Goal: Navigation & Orientation: Find specific page/section

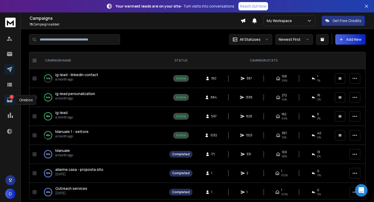
click at [12, 100] on icon at bounding box center [9, 100] width 6 height 6
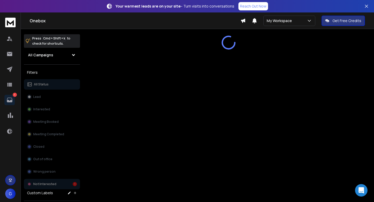
click at [49, 184] on div "All Status Lead Interested Meeting Booked Meeting Completed Closed Out of offic…" at bounding box center [52, 134] width 56 height 110
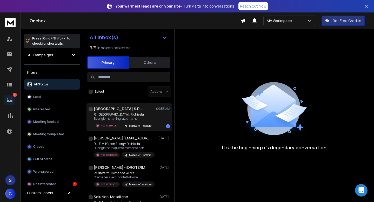
click at [127, 118] on p "Buongiorno, la ringrazio ma non" at bounding box center [124, 119] width 61 height 4
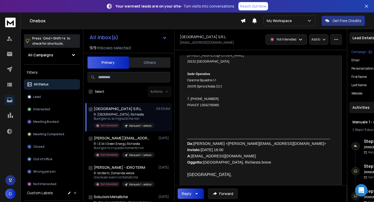
scroll to position [154, 0]
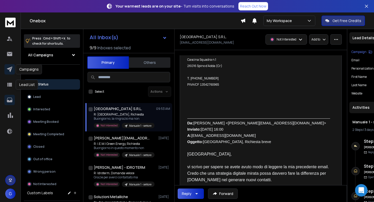
click at [11, 67] on icon at bounding box center [9, 69] width 6 height 6
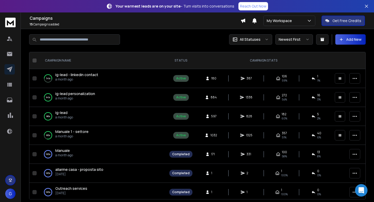
click at [17, 56] on div "G" at bounding box center [10, 108] width 21 height 192
click at [16, 56] on div at bounding box center [10, 55] width 12 height 12
click at [12, 55] on icon at bounding box center [9, 54] width 6 height 6
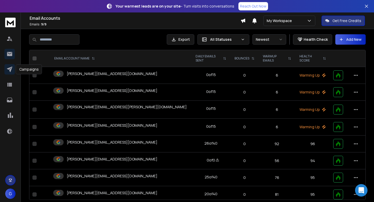
click at [11, 69] on icon at bounding box center [9, 68] width 5 height 5
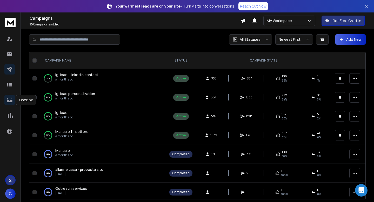
click at [8, 102] on icon at bounding box center [9, 100] width 6 height 6
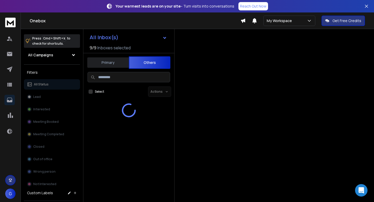
click at [149, 63] on button "Others" at bounding box center [150, 62] width 42 height 12
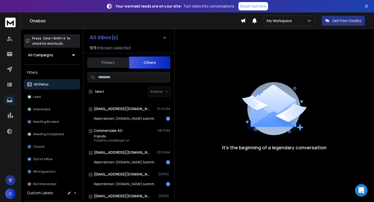
click at [124, 66] on button "Primary" at bounding box center [108, 62] width 42 height 11
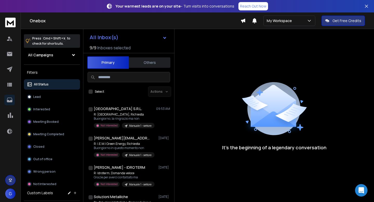
click at [151, 65] on button "Others" at bounding box center [150, 62] width 42 height 11
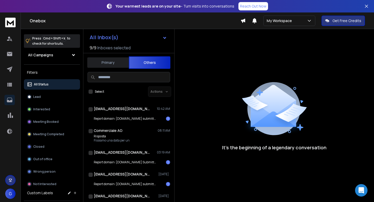
click at [151, 65] on button "Others" at bounding box center [150, 62] width 42 height 12
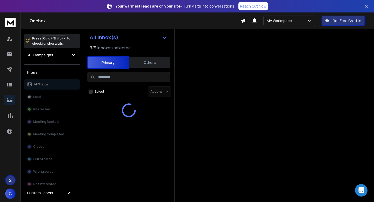
click at [122, 66] on button "Primary" at bounding box center [108, 62] width 42 height 12
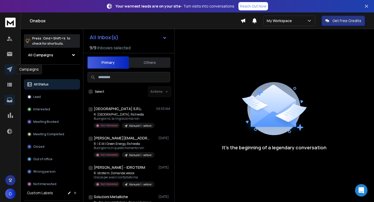
click at [12, 69] on icon at bounding box center [9, 69] width 6 height 6
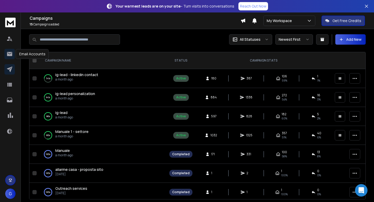
click at [9, 53] on icon at bounding box center [9, 54] width 5 height 4
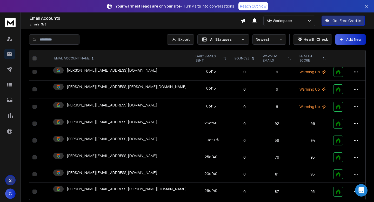
scroll to position [23, 0]
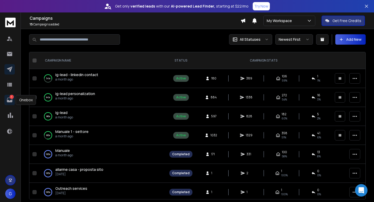
click at [9, 98] on icon at bounding box center [9, 100] width 5 height 5
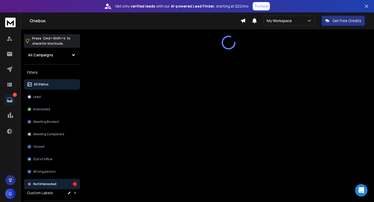
click at [57, 183] on button "Not Interested 1" at bounding box center [52, 184] width 56 height 10
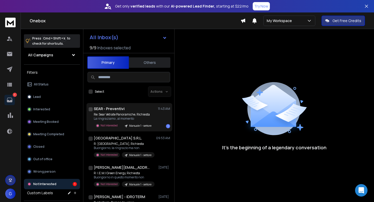
click at [128, 119] on p "La ringraziamo , al momento" at bounding box center [124, 119] width 61 height 4
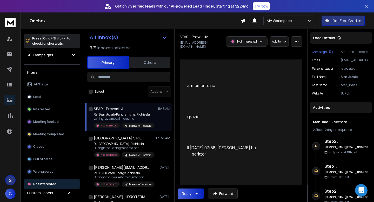
scroll to position [74, 0]
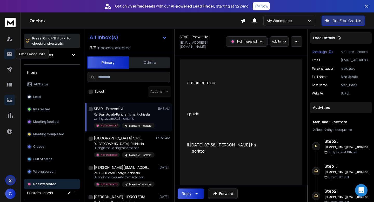
click at [14, 52] on link at bounding box center [9, 54] width 10 height 10
